Goal: Communication & Community: Answer question/provide support

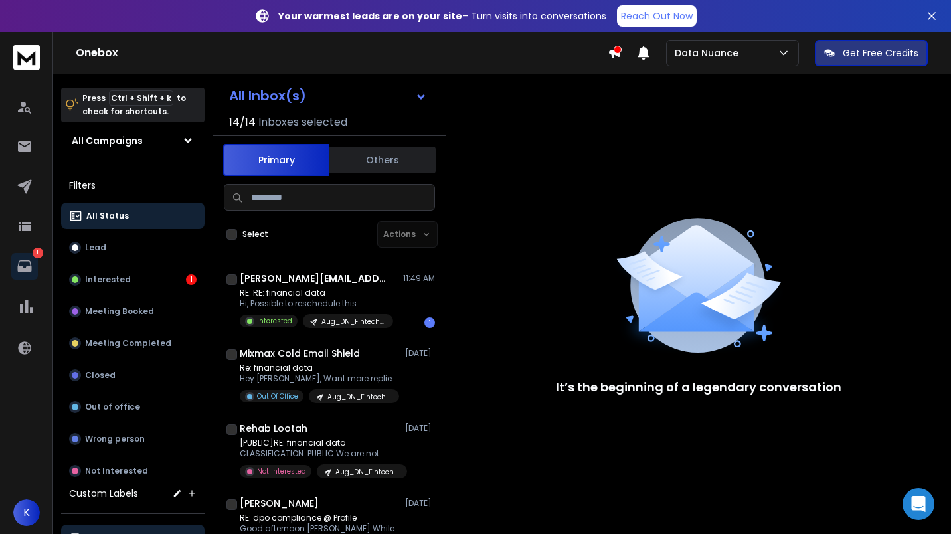
click at [356, 285] on div "[PERSON_NAME][EMAIL_ADDRESS][PERSON_NAME][DOMAIN_NAME] 11:49 AM RE: RE: financi…" at bounding box center [337, 300] width 195 height 56
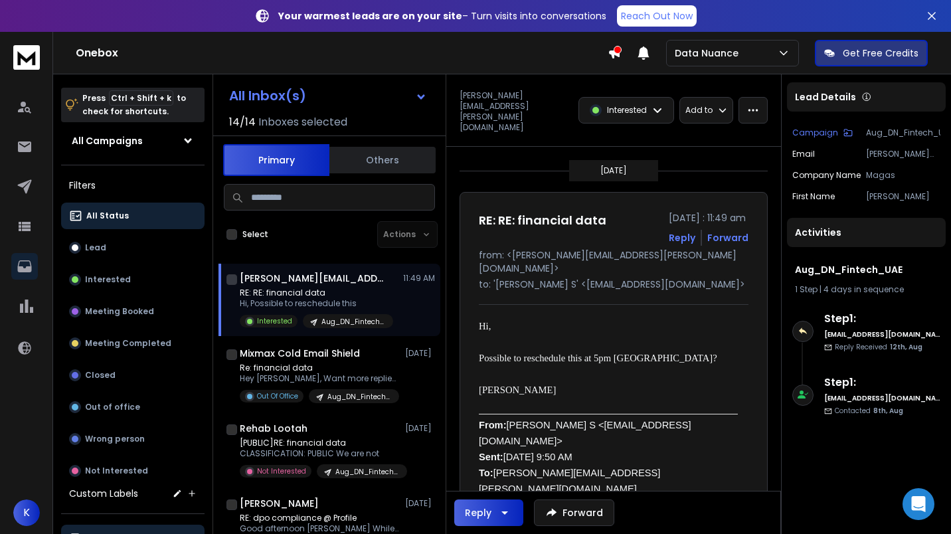
click at [670, 231] on button "Reply" at bounding box center [682, 237] width 27 height 13
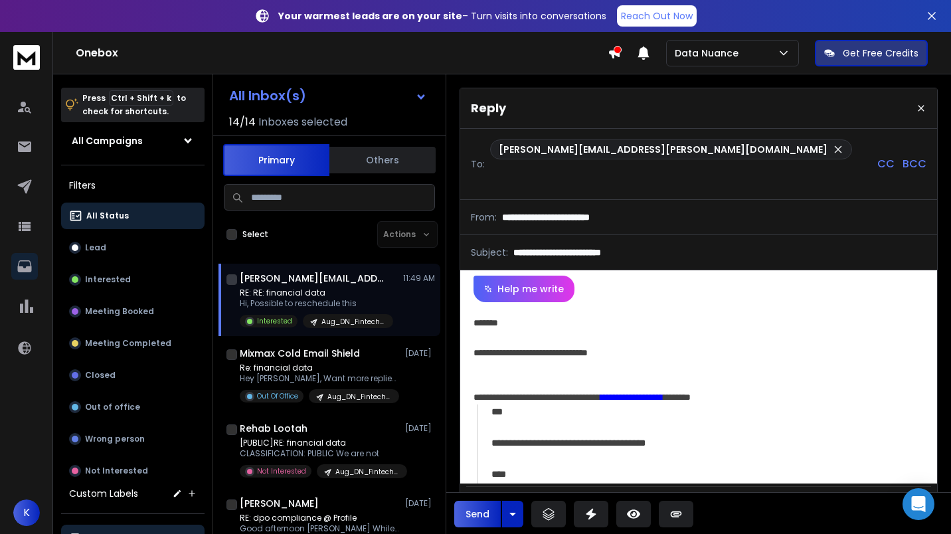
click at [639, 345] on div "**********" at bounding box center [691, 352] width 436 height 15
click at [649, 330] on div at bounding box center [698, 337] width 450 height 15
click at [722, 330] on div "*" at bounding box center [691, 337] width 436 height 15
click at [829, 345] on div "**********" at bounding box center [691, 352] width 436 height 15
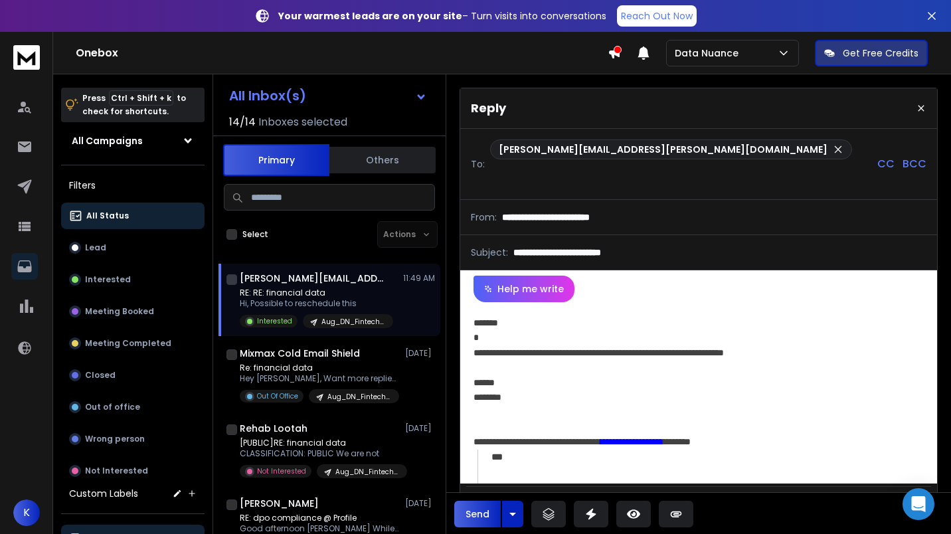
click at [486, 510] on button "Send" at bounding box center [477, 514] width 46 height 27
click at [356, 376] on p "Hey [PERSON_NAME], Want more replies to" at bounding box center [319, 378] width 159 height 11
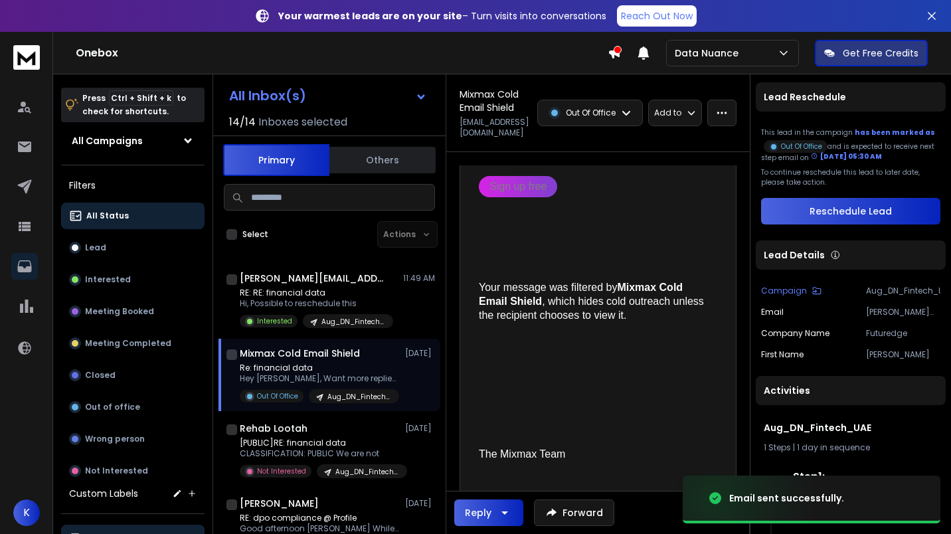
scroll to position [482, 0]
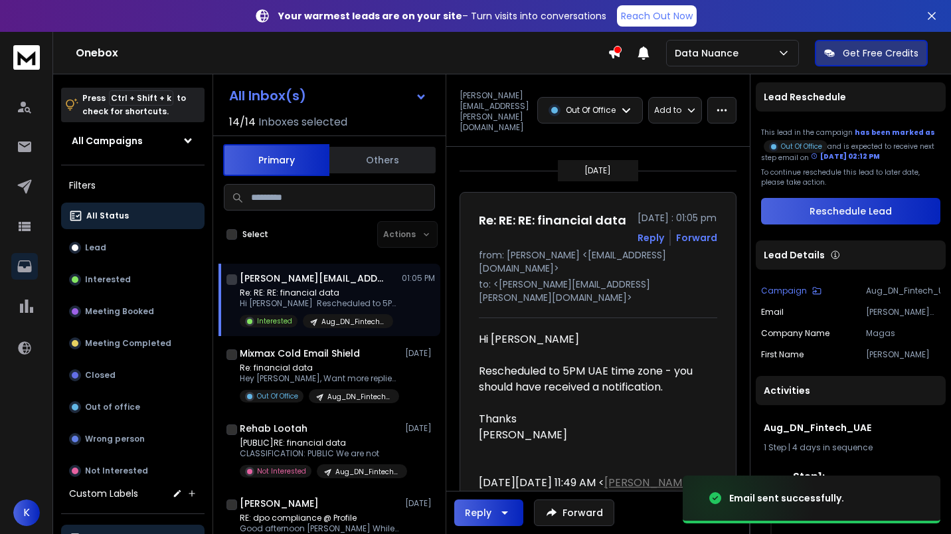
click at [301, 373] on p "Hey [PERSON_NAME], Want more replies to" at bounding box center [319, 378] width 159 height 11
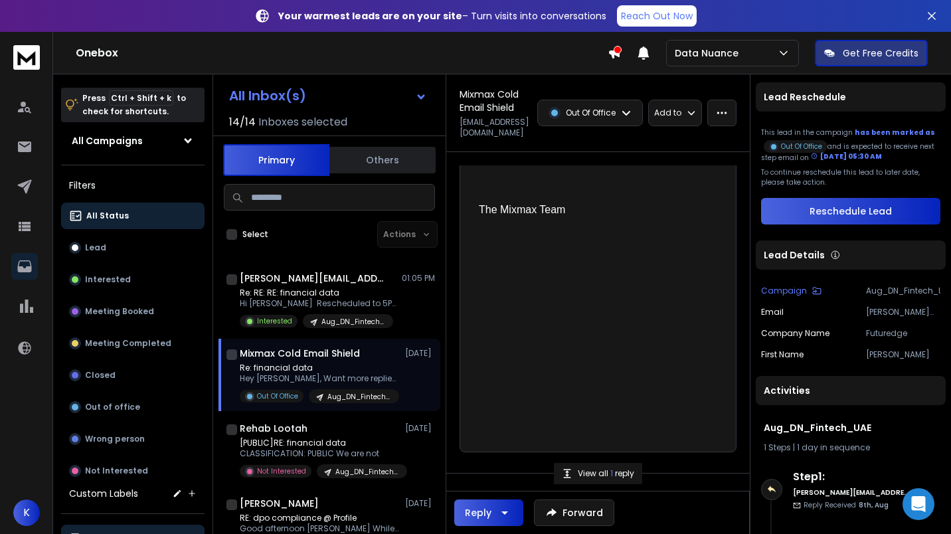
scroll to position [98, 0]
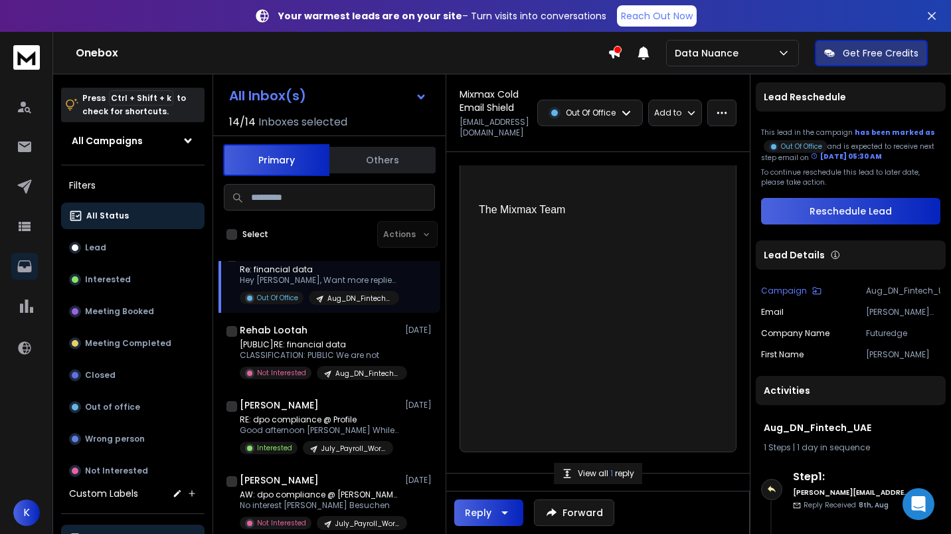
click at [335, 343] on p "[PUBLIC]RE: financial data" at bounding box center [319, 344] width 159 height 11
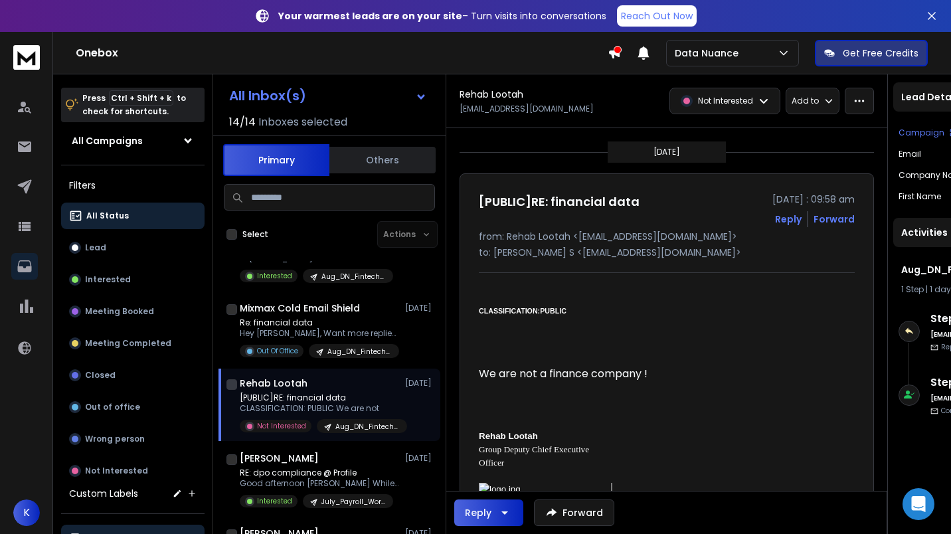
scroll to position [0, 0]
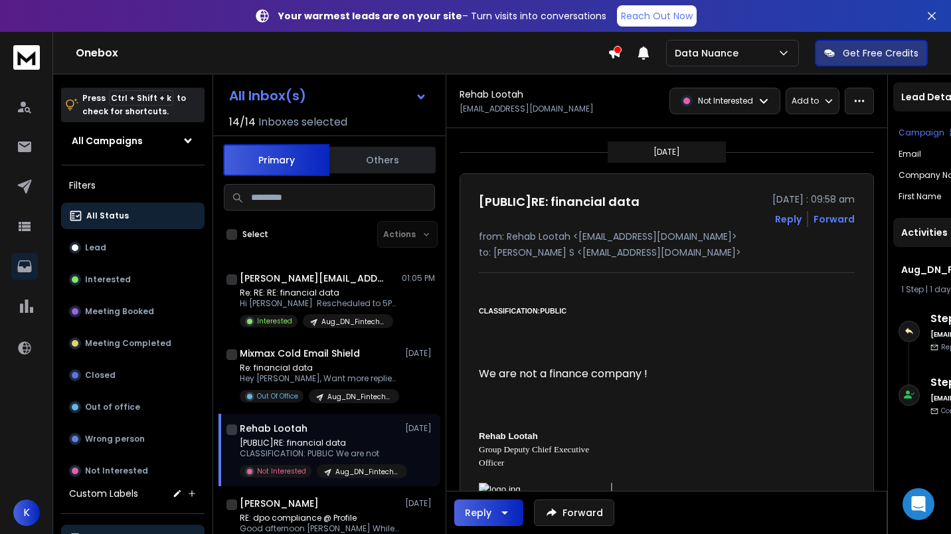
click at [316, 295] on p "Re: RE: RE: financial data" at bounding box center [319, 293] width 159 height 11
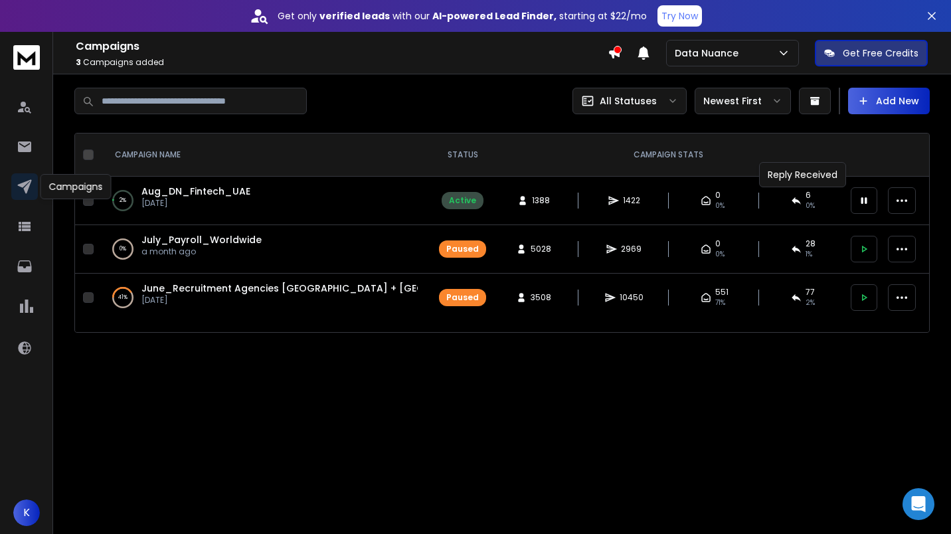
click at [806, 195] on span "6" at bounding box center [807, 195] width 5 height 11
